Goal: Task Accomplishment & Management: Use online tool/utility

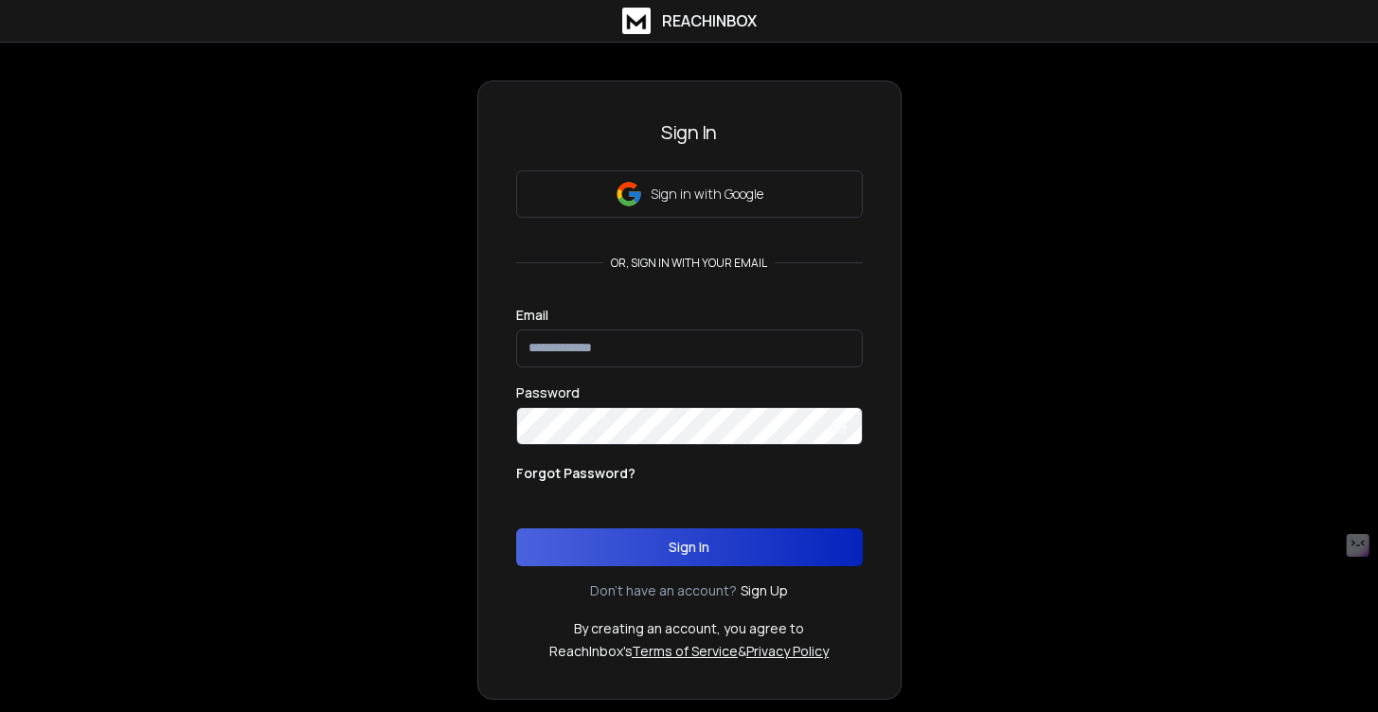
click at [634, 358] on input "email" at bounding box center [689, 349] width 347 height 38
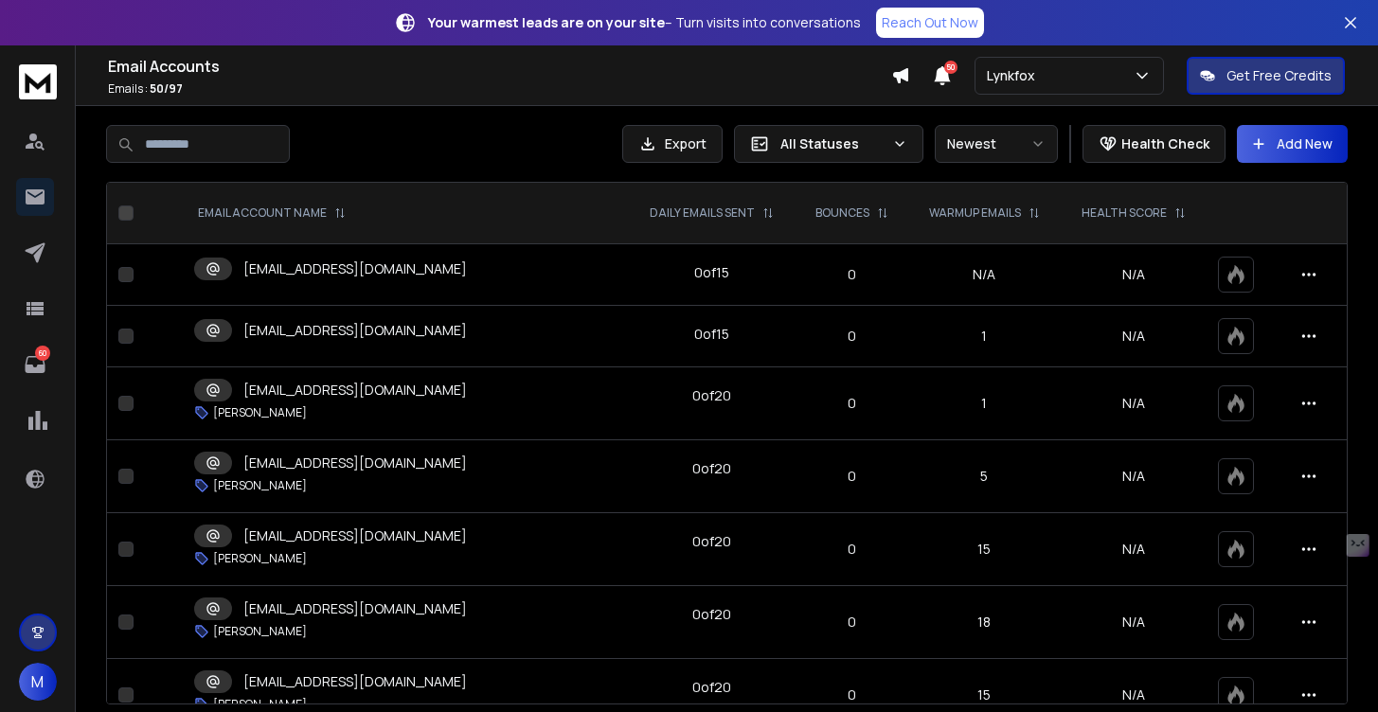
click at [1366, 26] on div "Your warmest leads are on your site – Turn visits into conversations Reach Out …" at bounding box center [689, 22] width 1378 height 45
click at [1357, 24] on icon at bounding box center [1350, 22] width 17 height 17
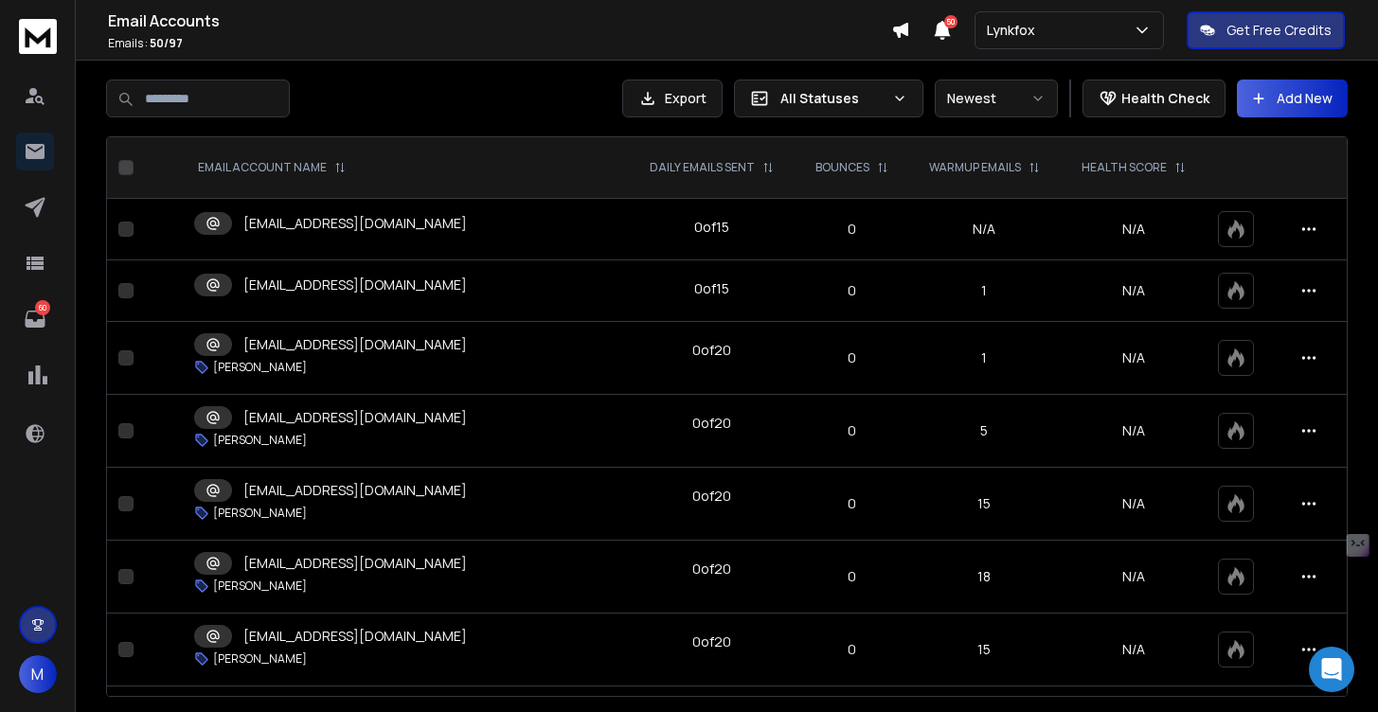
click at [58, 315] on div "60" at bounding box center [38, 322] width 44 height 45
click at [37, 320] on icon at bounding box center [35, 319] width 20 height 17
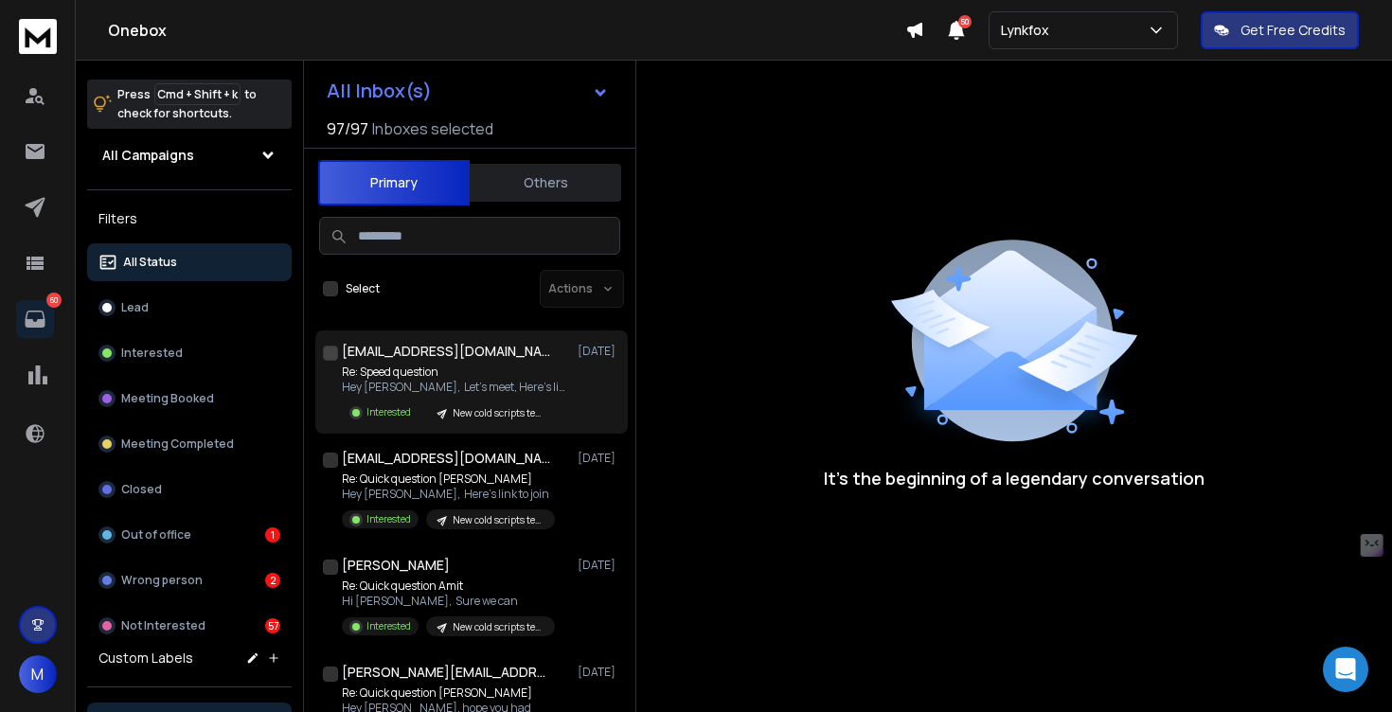
click at [432, 354] on h1 "[EMAIL_ADDRESS][DOMAIN_NAME]" at bounding box center [446, 351] width 208 height 19
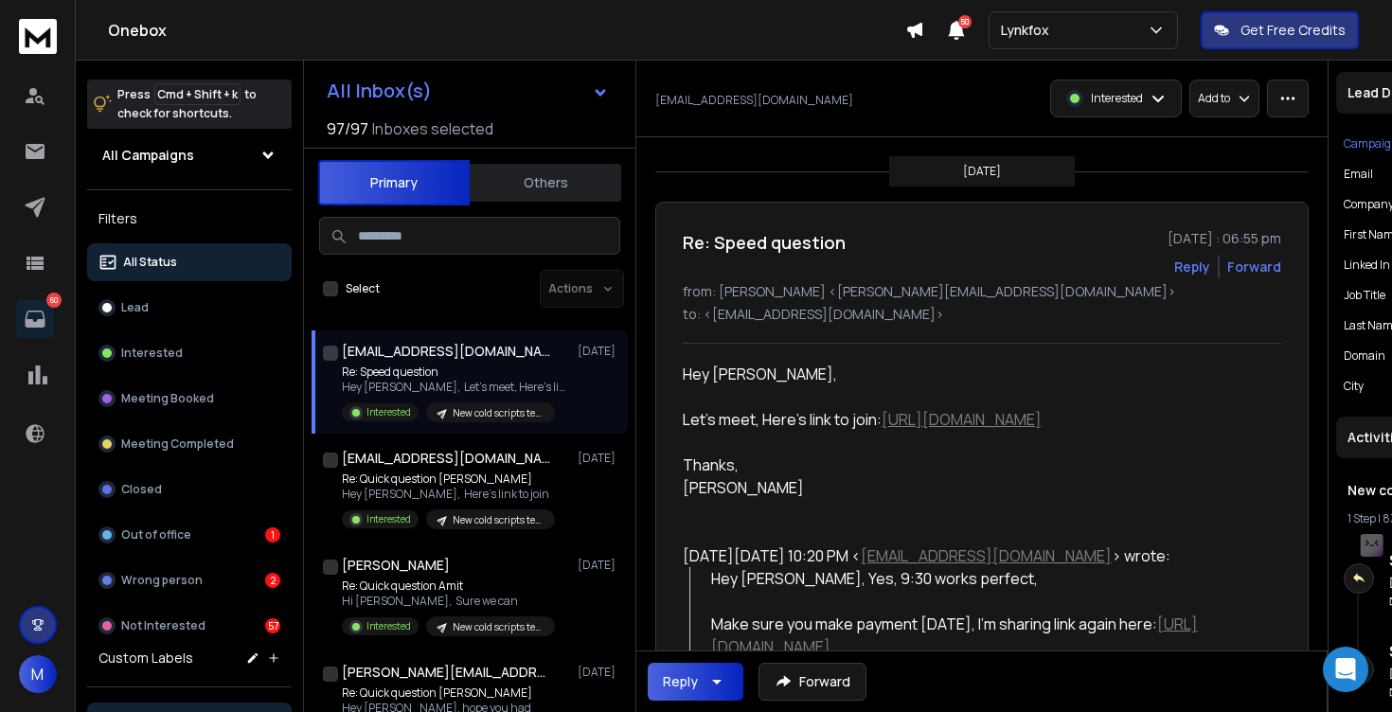
click at [755, 411] on div "Hey [PERSON_NAME], Let's meet, Here's link to join: [URL][DOMAIN_NAME] Thanks," at bounding box center [959, 420] width 553 height 114
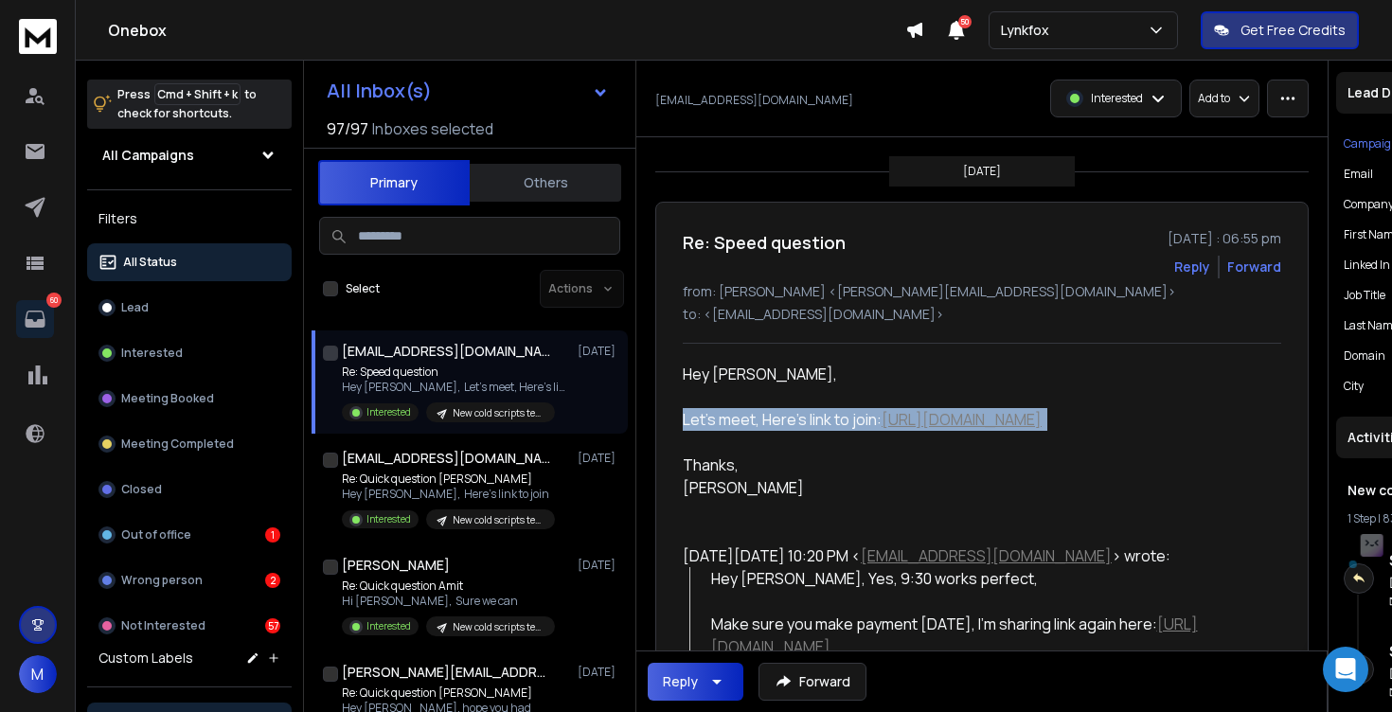
click at [755, 411] on div "Hey [PERSON_NAME], Let's meet, Here's link to join: [URL][DOMAIN_NAME] Thanks," at bounding box center [959, 420] width 553 height 114
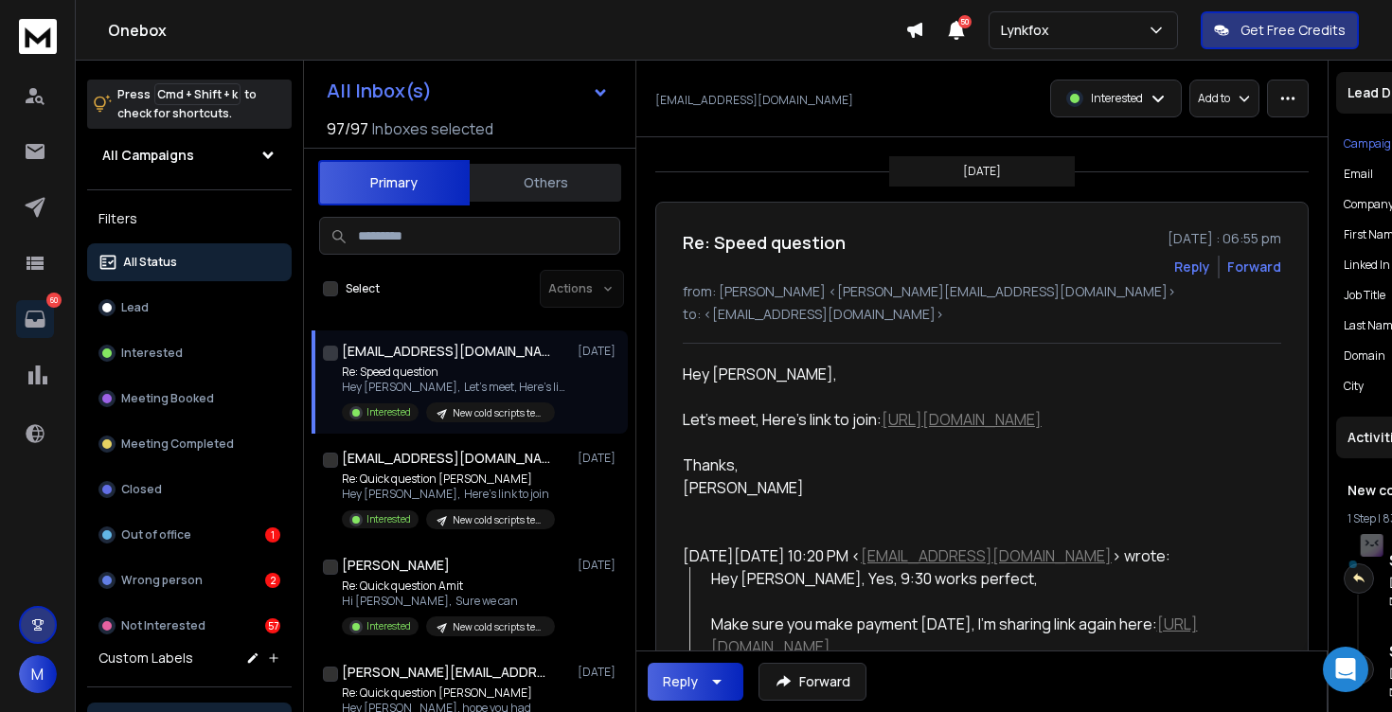
click at [769, 470] on div "Hey [PERSON_NAME], Let's meet, Here's link to join: [URL][DOMAIN_NAME] Thanks," at bounding box center [959, 420] width 553 height 114
